Goal: Navigation & Orientation: Find specific page/section

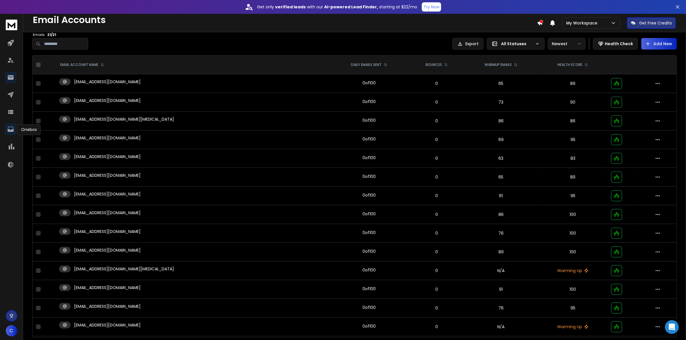
click at [12, 130] on icon at bounding box center [10, 129] width 6 height 5
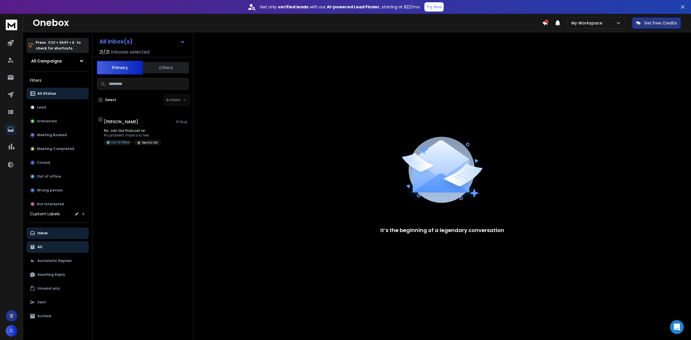
click at [43, 248] on button "All" at bounding box center [57, 247] width 62 height 12
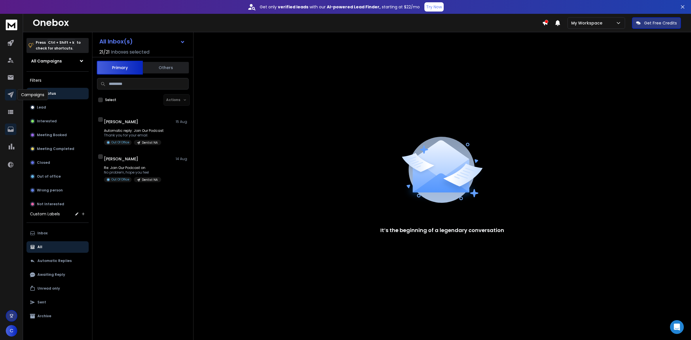
click at [12, 95] on icon at bounding box center [10, 95] width 6 height 6
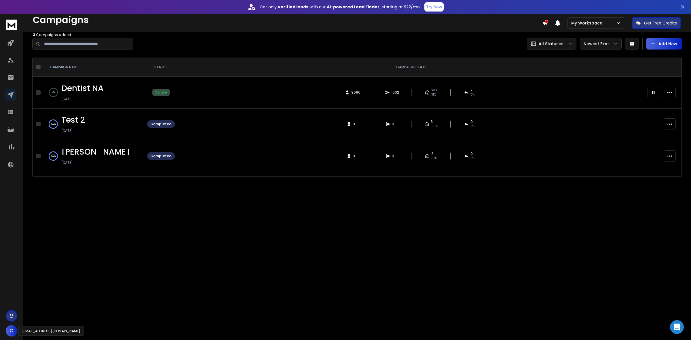
click at [16, 325] on button "C" at bounding box center [12, 331] width 12 height 12
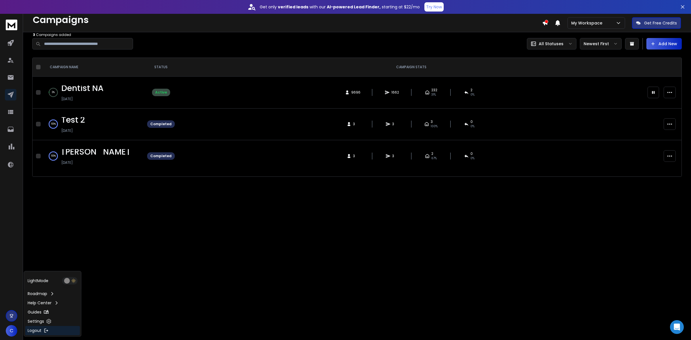
click at [36, 329] on p "Logout" at bounding box center [35, 331] width 14 height 6
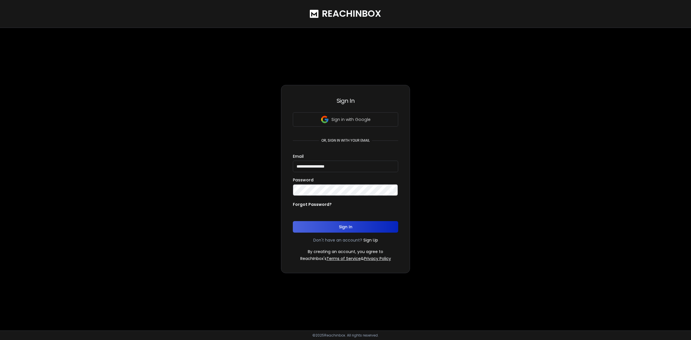
click at [337, 167] on input "**********" at bounding box center [345, 167] width 105 height 12
type input "**********"
click at [355, 120] on p "Sign in with Google" at bounding box center [350, 120] width 39 height 6
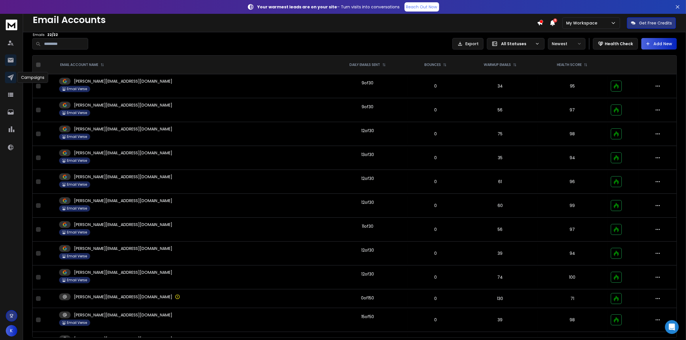
click at [6, 78] on link at bounding box center [11, 78] width 12 height 12
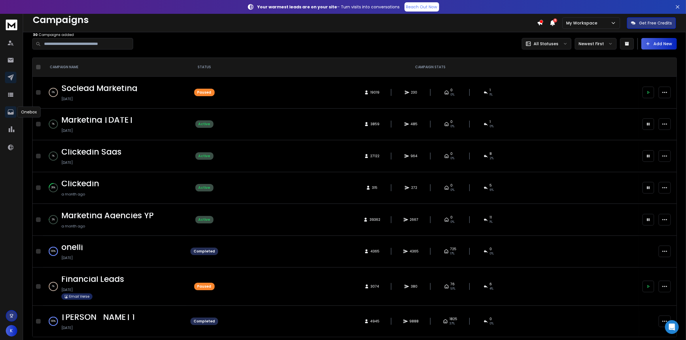
click at [12, 115] on icon at bounding box center [10, 112] width 7 height 7
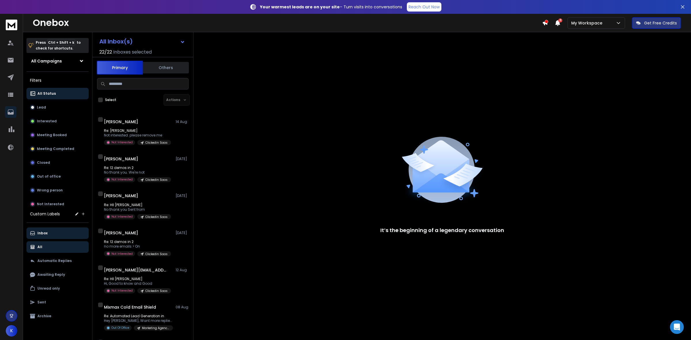
click at [50, 248] on button "All" at bounding box center [57, 247] width 62 height 12
click at [166, 68] on button "Others" at bounding box center [166, 67] width 46 height 13
